Goal: Task Accomplishment & Management: Manage account settings

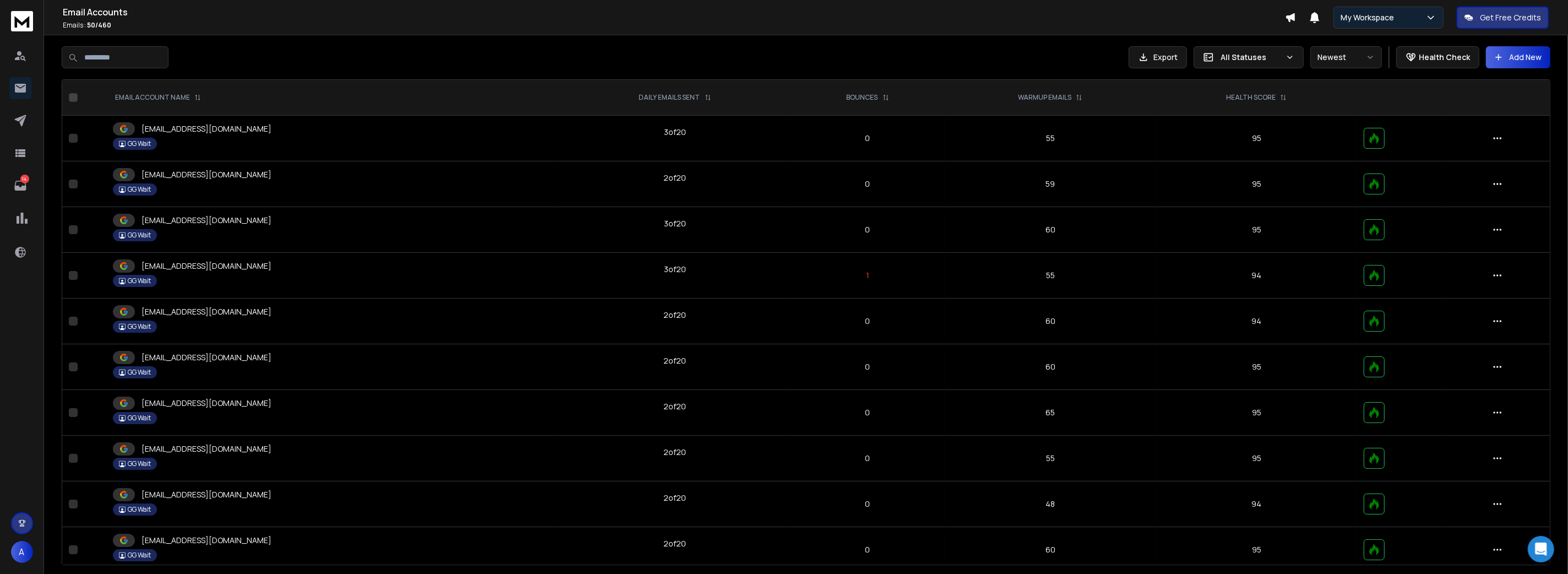
click at [1389, 15] on p "My Workspace" at bounding box center [1369, 18] width 58 height 11
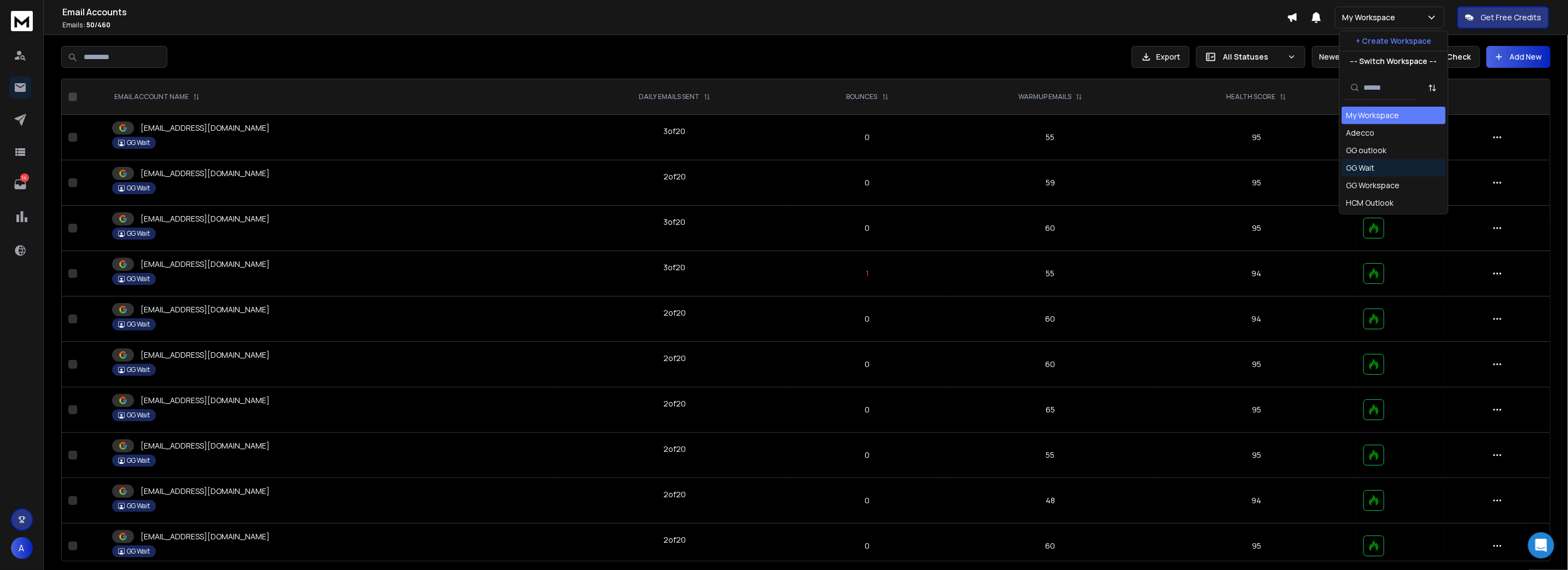
click at [1365, 168] on div "GG Wait" at bounding box center [1360, 168] width 29 height 11
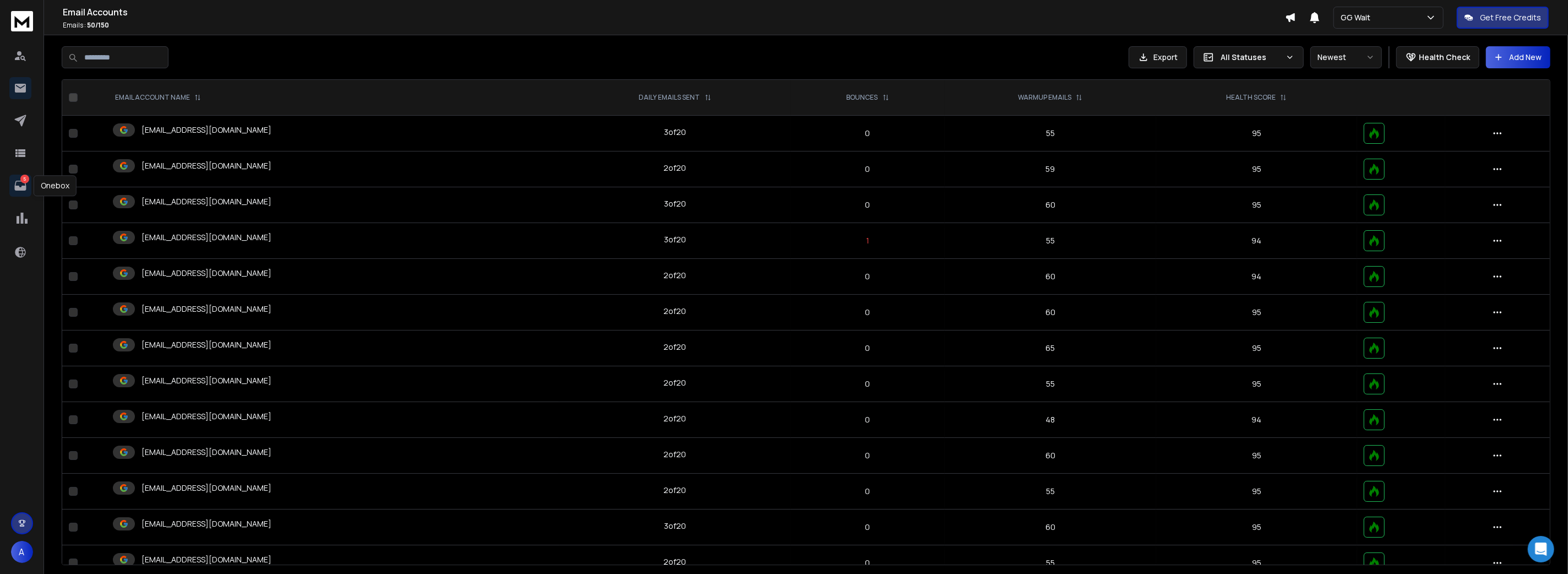
click at [16, 182] on icon at bounding box center [20, 185] width 13 height 13
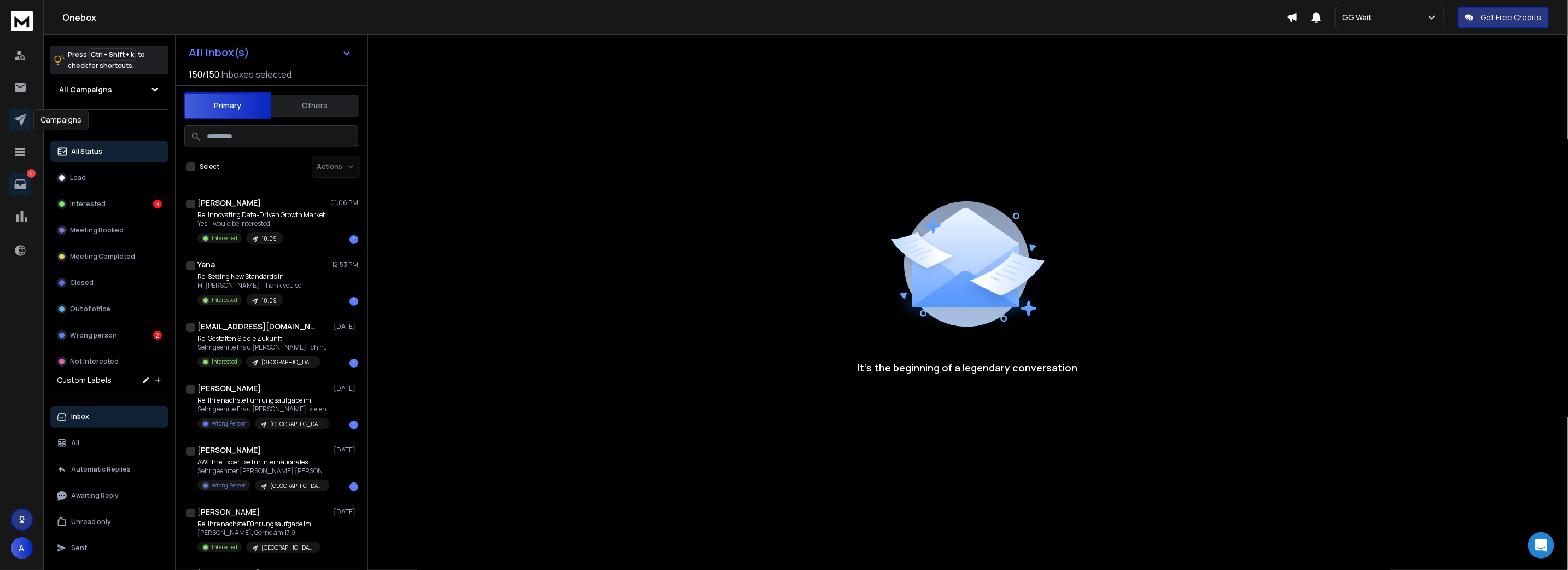
click at [20, 119] on icon at bounding box center [20, 120] width 13 height 13
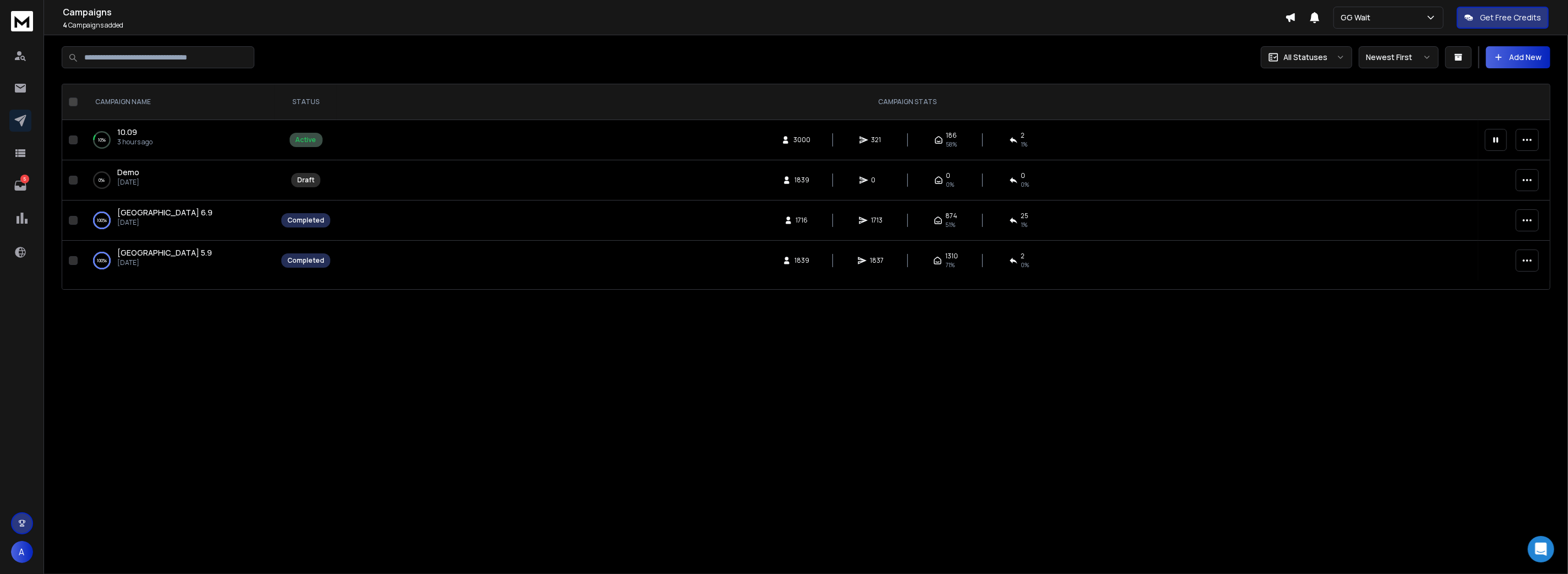
click at [762, 147] on div "3000 321 186 58 % 2 1 %" at bounding box center [908, 140] width 1128 height 18
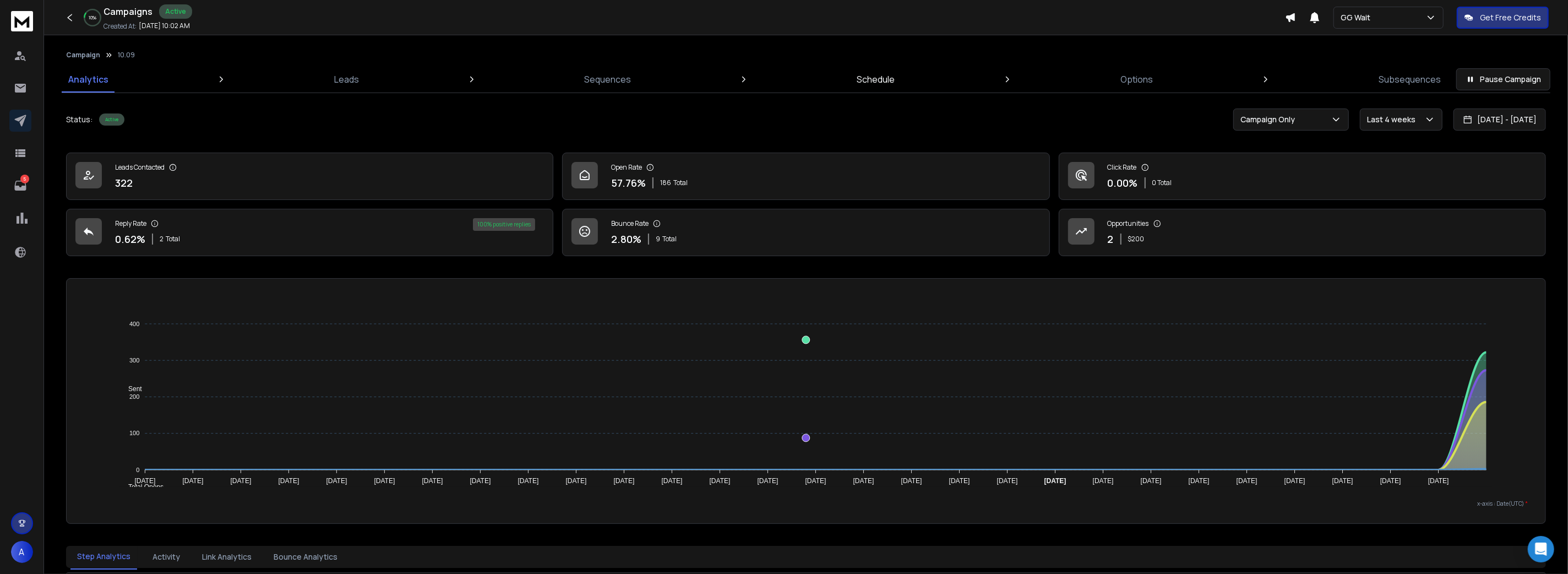
click at [888, 81] on p "Schedule" at bounding box center [875, 79] width 38 height 13
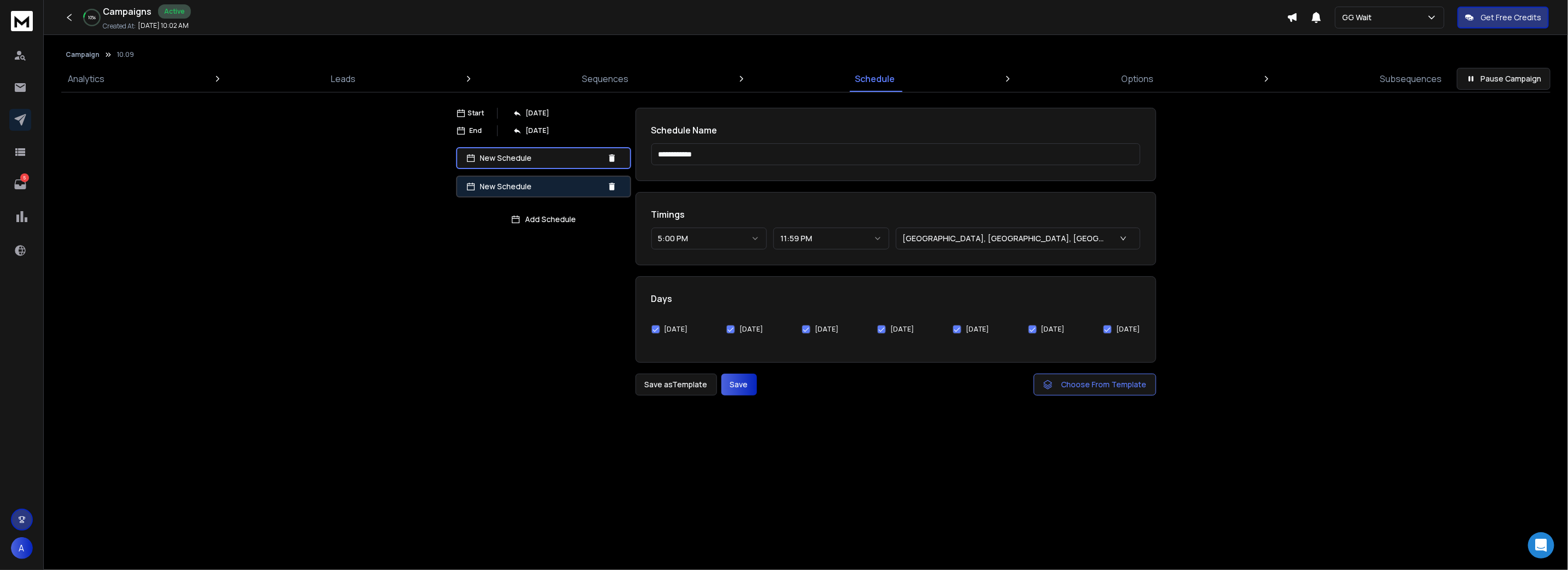
click at [548, 191] on p "New Schedule" at bounding box center [541, 186] width 122 height 11
select select "********"
click at [858, 239] on button "5:00 PM" at bounding box center [831, 238] width 116 height 22
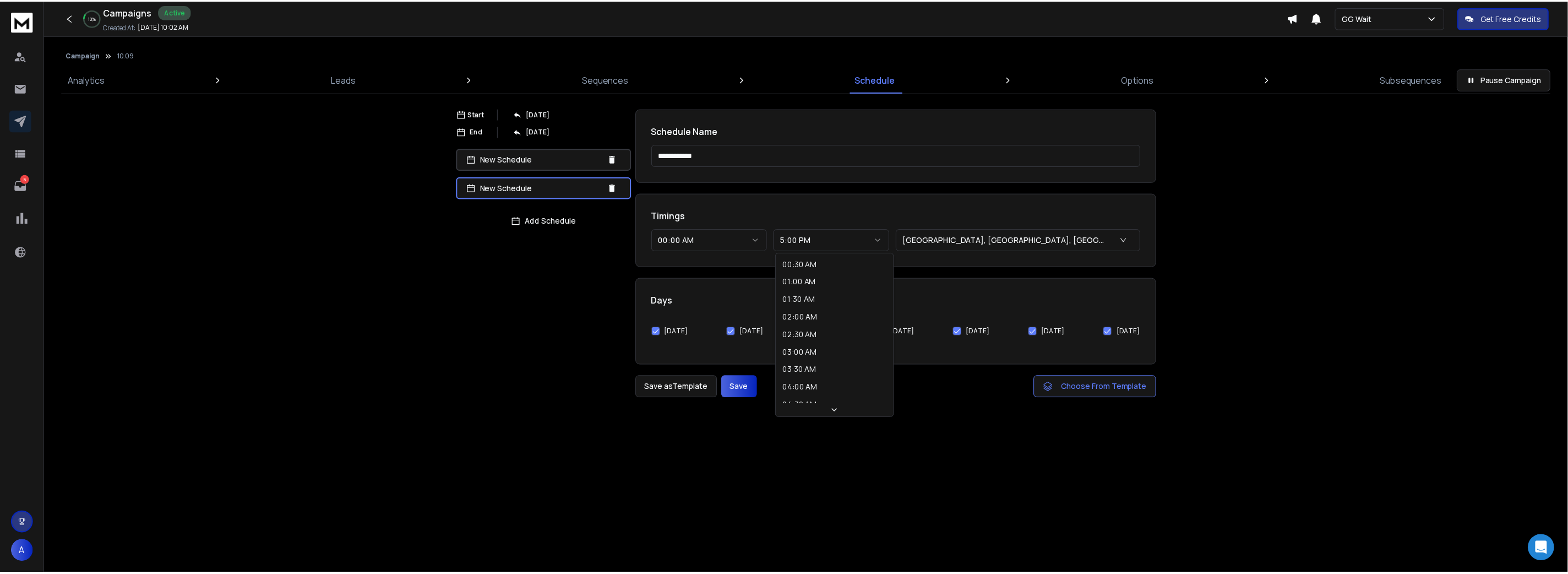
scroll to position [68, 0]
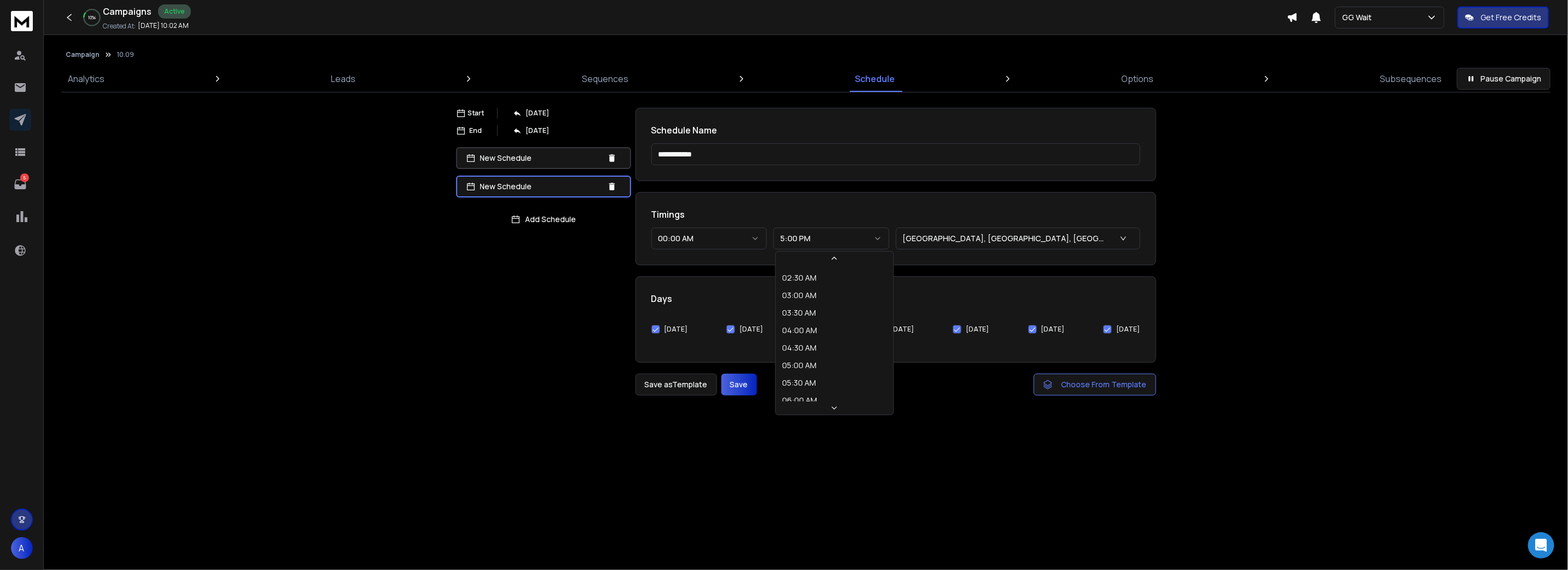
select select "********"
click at [743, 381] on button "Save" at bounding box center [739, 385] width 36 height 22
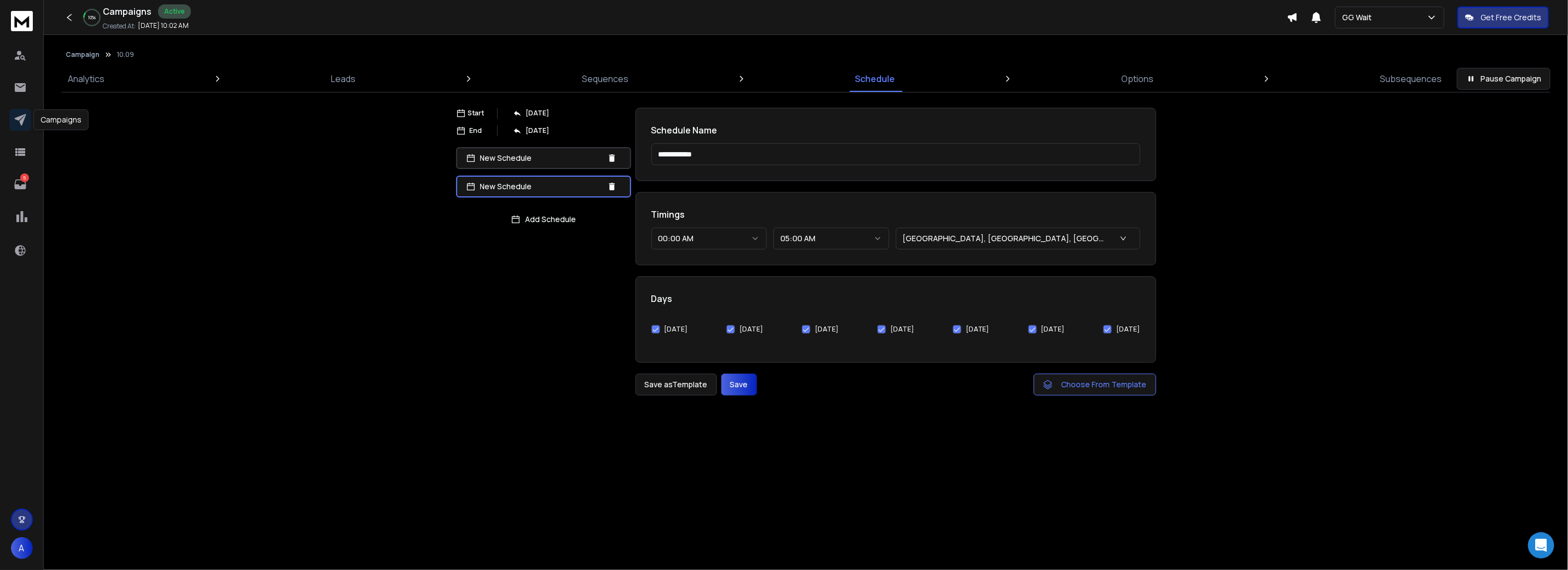
click at [21, 120] on icon at bounding box center [20, 120] width 12 height 12
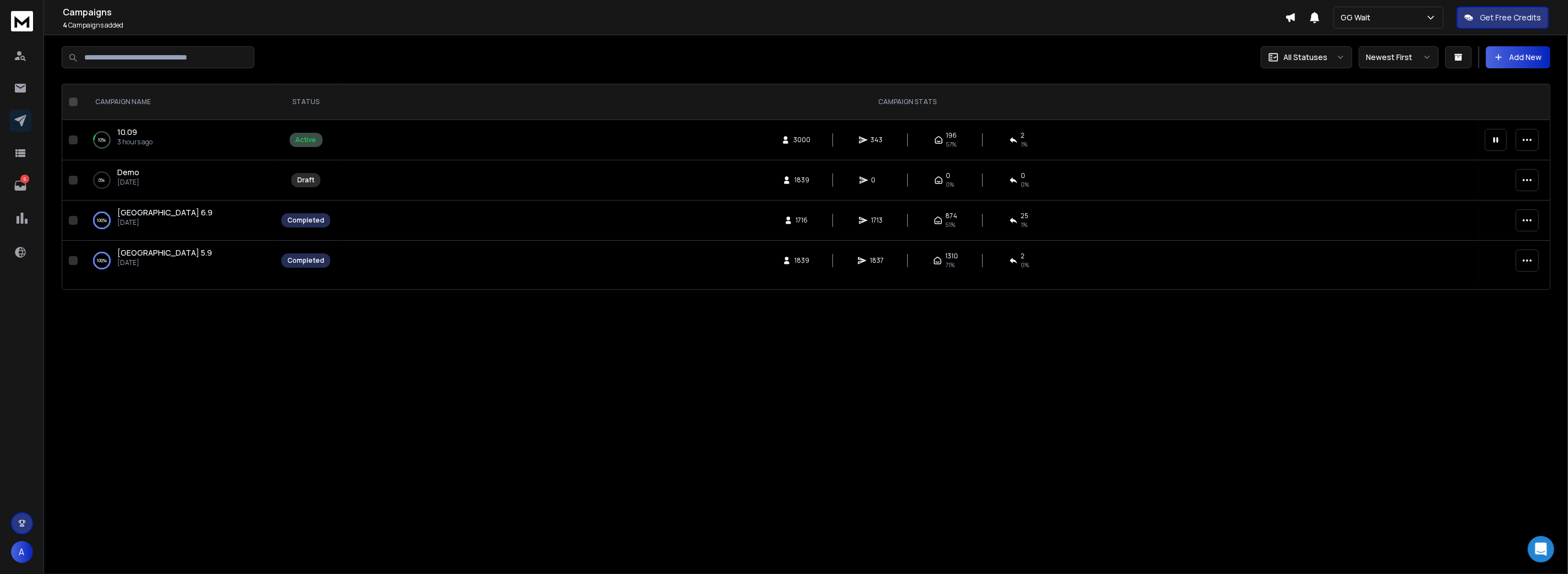
click at [1497, 139] on icon at bounding box center [1496, 140] width 5 height 5
click at [20, 182] on icon at bounding box center [20, 185] width 13 height 13
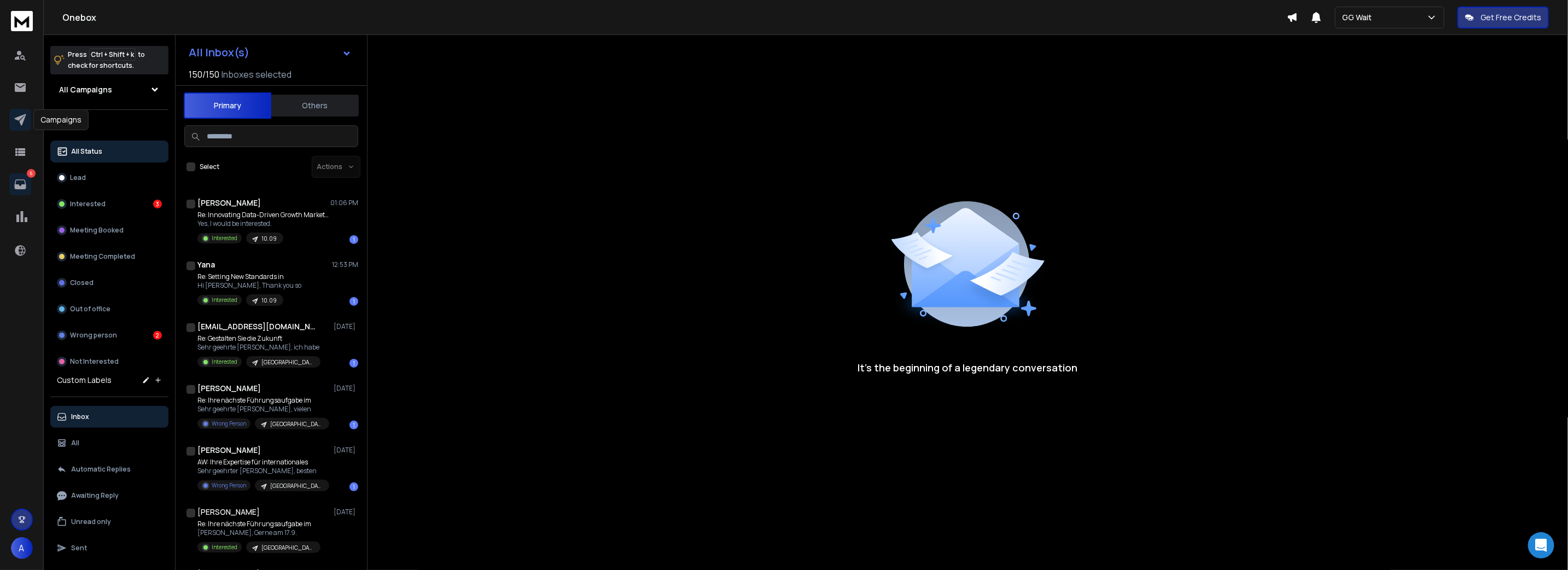
click at [23, 117] on icon at bounding box center [20, 120] width 12 height 12
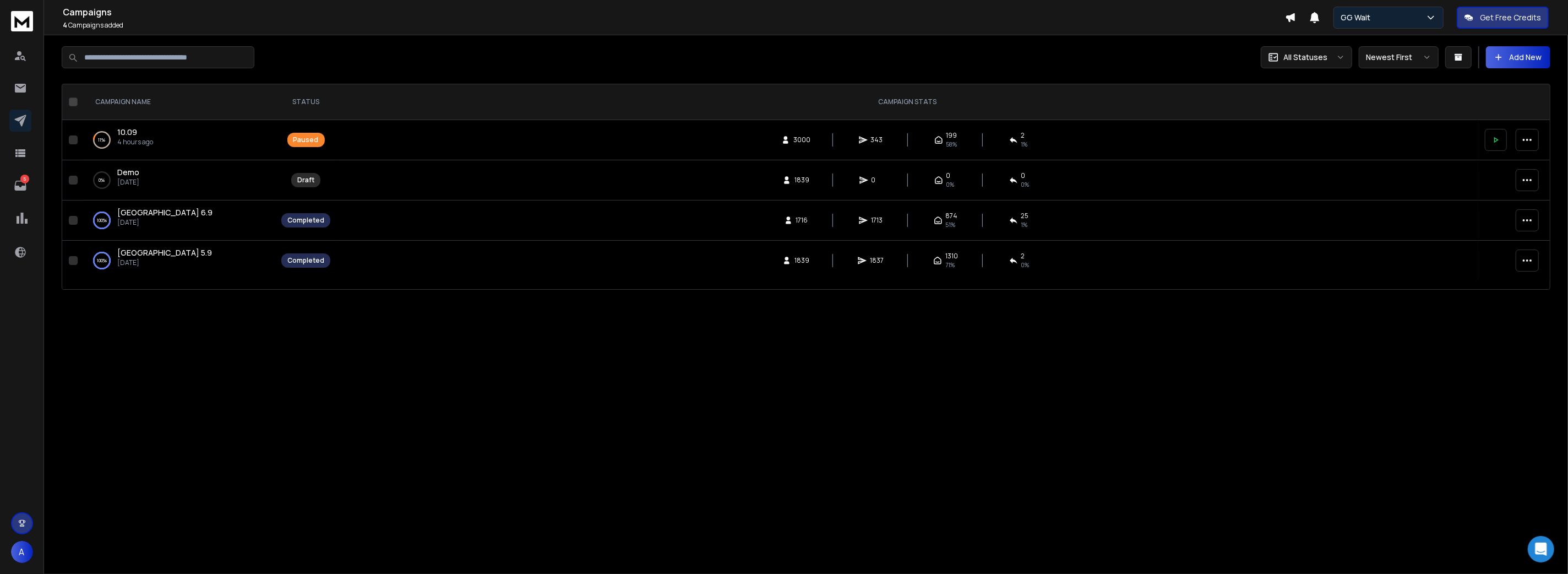
click at [1384, 14] on div "GG Wait" at bounding box center [1388, 18] width 96 height 11
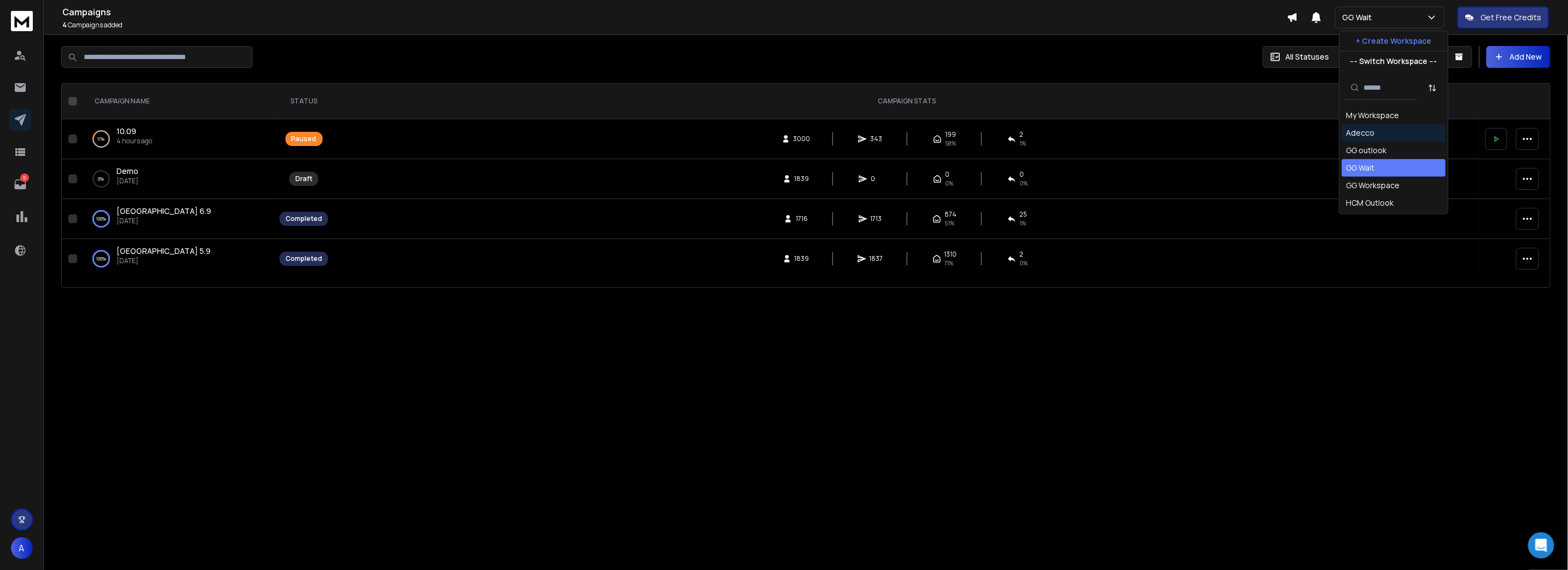
click at [1366, 128] on div "Adecco" at bounding box center [1360, 133] width 29 height 11
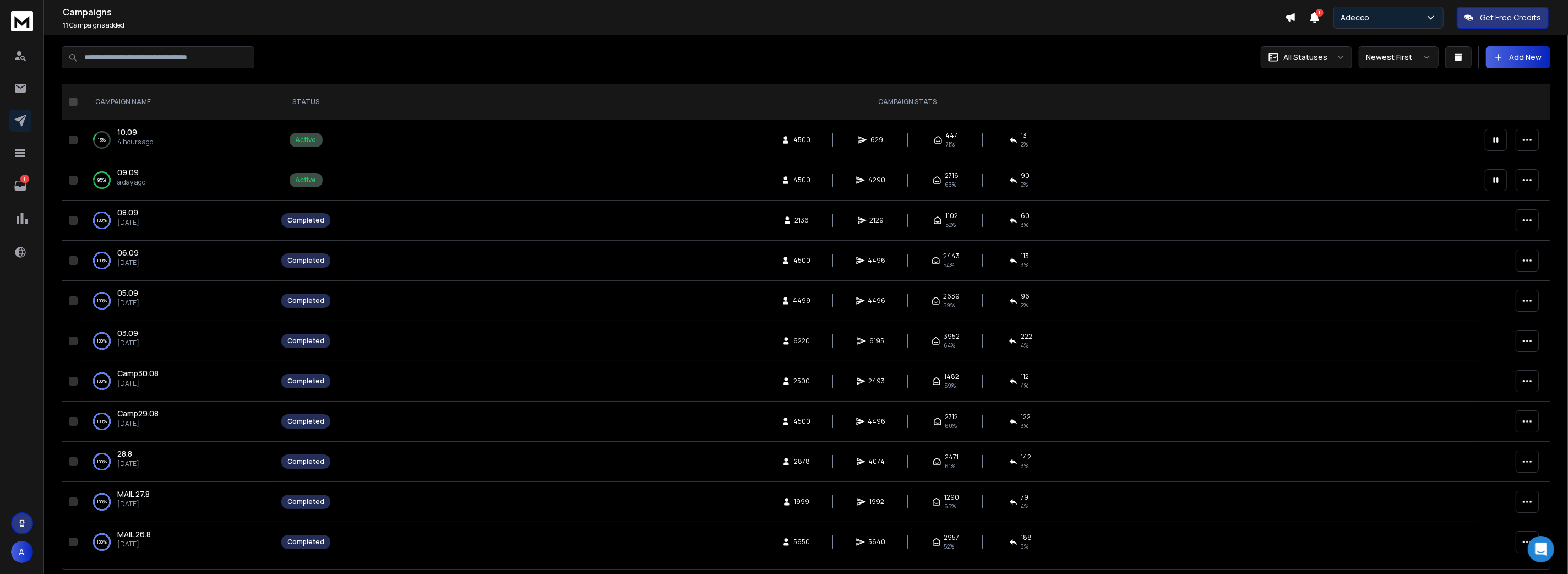
click at [1423, 18] on div "Adecco" at bounding box center [1388, 18] width 96 height 11
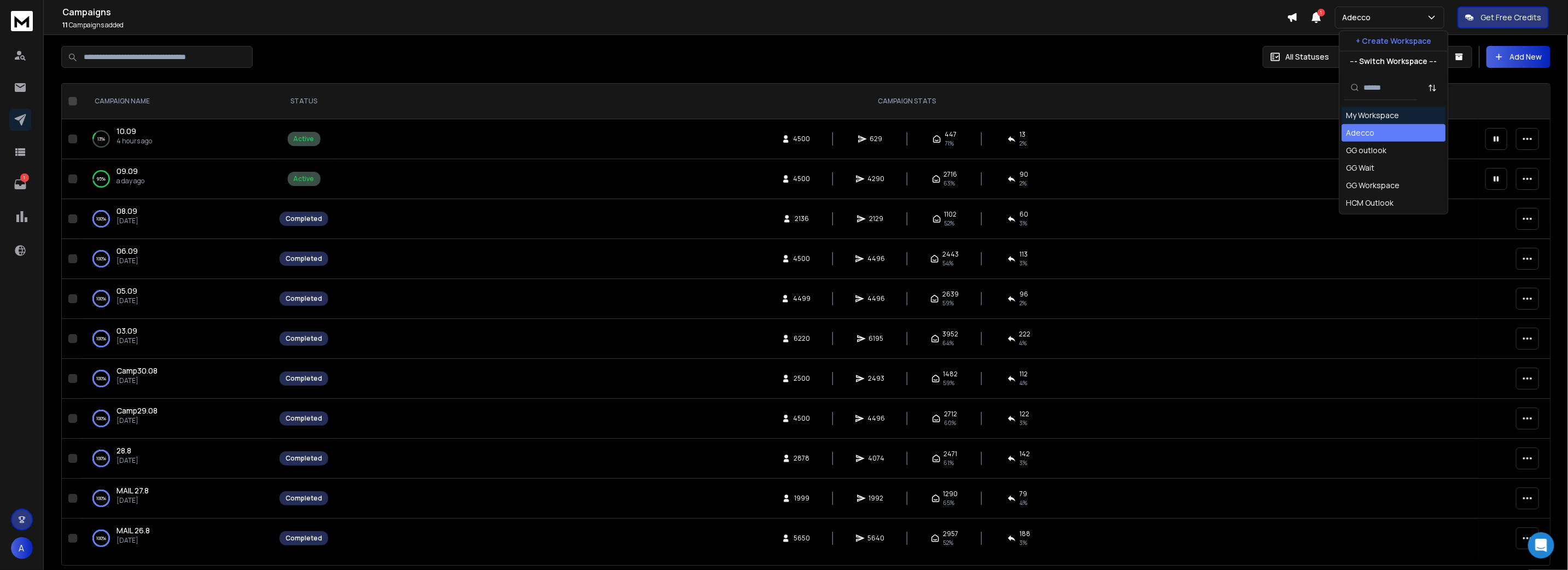
click at [1373, 114] on div "My Workspace" at bounding box center [1372, 115] width 53 height 11
